Goal: Task Accomplishment & Management: Use online tool/utility

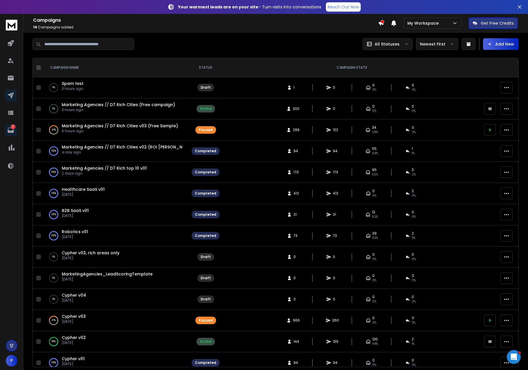
click at [11, 132] on icon at bounding box center [11, 130] width 6 height 5
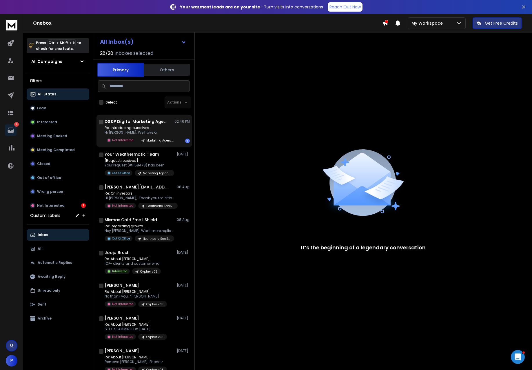
click at [142, 136] on div "Re: Introducing ourselves Hi Olivia, We have a Not Interested Marketing Agencie…" at bounding box center [141, 135] width 73 height 18
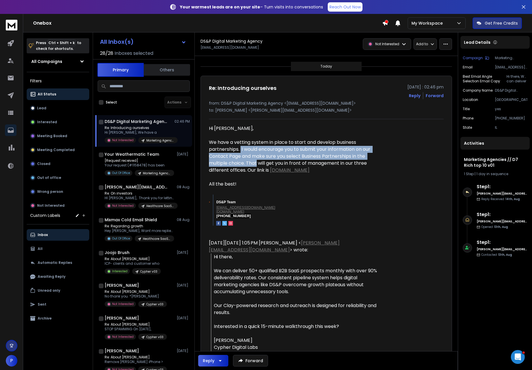
drag, startPoint x: 240, startPoint y: 149, endPoint x: 257, endPoint y: 160, distance: 19.8
click at [257, 160] on div "We have a vetting system in place to start and develop business partnerships. I…" at bounding box center [293, 163] width 169 height 49
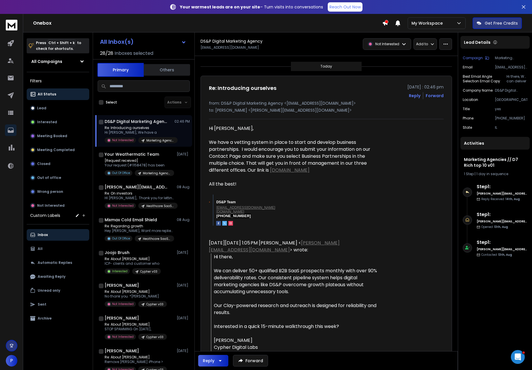
drag, startPoint x: 248, startPoint y: 162, endPoint x: 348, endPoint y: 168, distance: 100.8
click at [348, 168] on div "We have a vetting system in place to start and develop business partnerships. I…" at bounding box center [293, 163] width 169 height 49
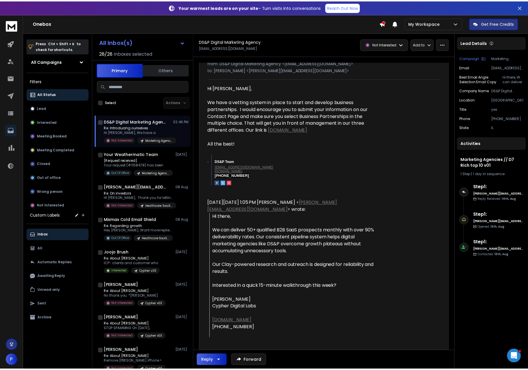
scroll to position [82, 0]
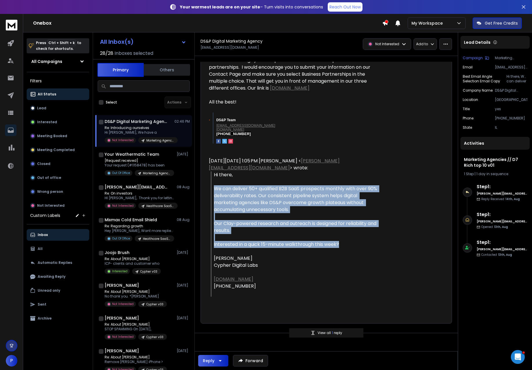
drag, startPoint x: 214, startPoint y: 188, endPoint x: 342, endPoint y: 244, distance: 139.7
click at [342, 244] on div "Hi there, We can deliver 50+ qualified B2B SaaS prospects monthly with over 90%…" at bounding box center [296, 212] width 164 height 83
copy div "We can deliver 50+ qualified B2B SaaS prospects monthly with over 90% deliverab…"
click at [14, 97] on link at bounding box center [11, 96] width 12 height 12
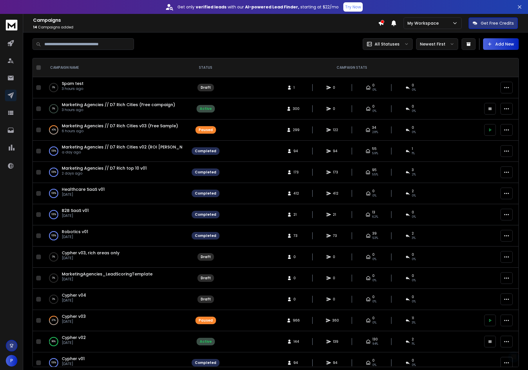
click at [485, 127] on button at bounding box center [490, 130] width 12 height 12
